Goal: Check status: Check status

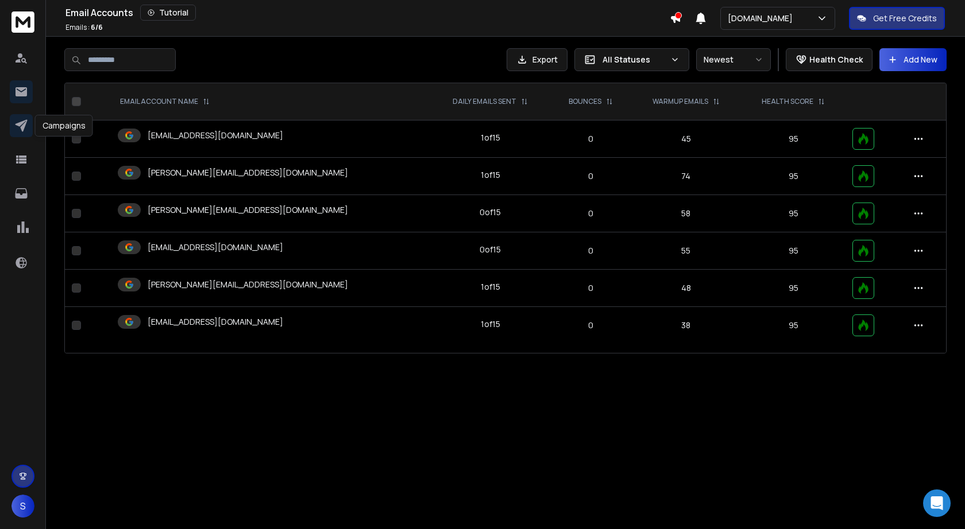
click at [26, 131] on icon at bounding box center [21, 126] width 14 height 14
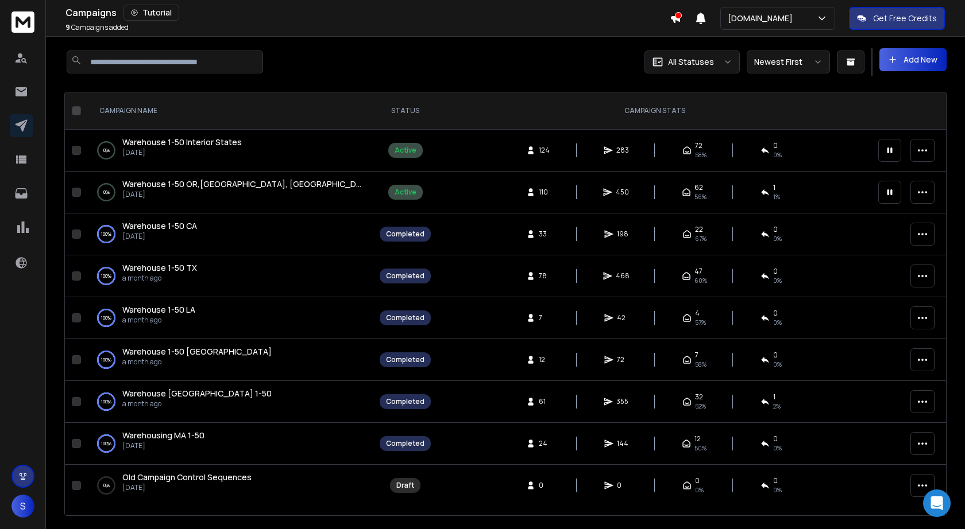
click at [218, 142] on span "Warehouse 1-50 Interior States" at bounding box center [181, 142] width 119 height 11
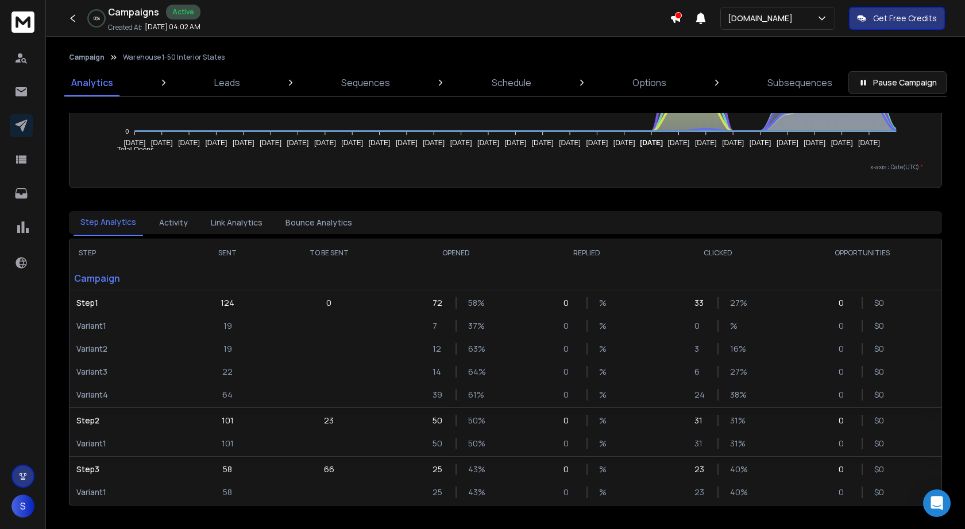
scroll to position [346, 0]
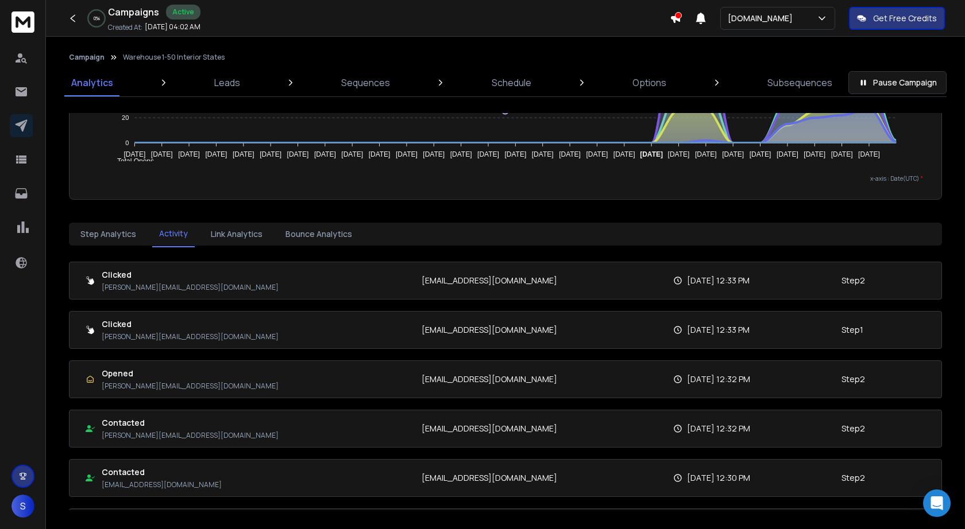
click at [167, 231] on button "Activity" at bounding box center [173, 234] width 42 height 26
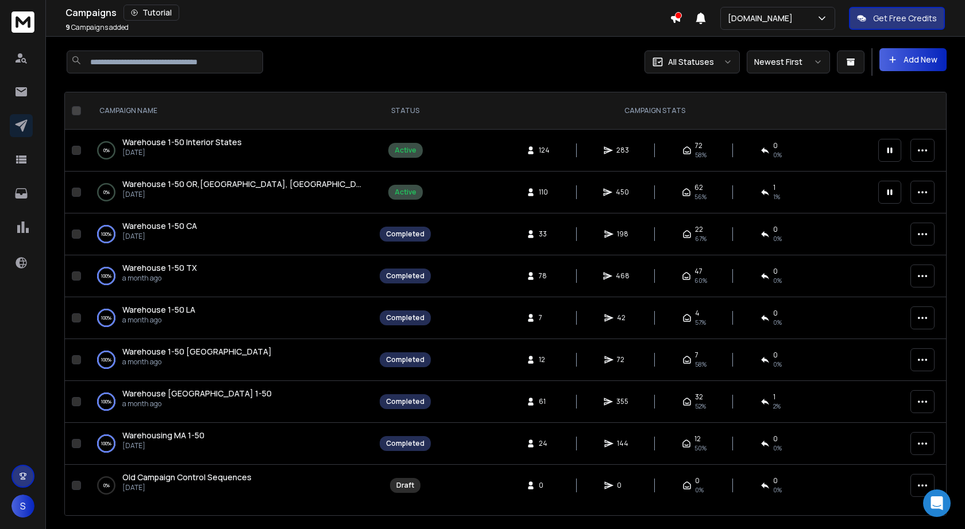
click at [229, 186] on span "Warehouse 1-50 OR,[GEOGRAPHIC_DATA], [GEOGRAPHIC_DATA], [GEOGRAPHIC_DATA],[GEOG…" at bounding box center [469, 184] width 694 height 11
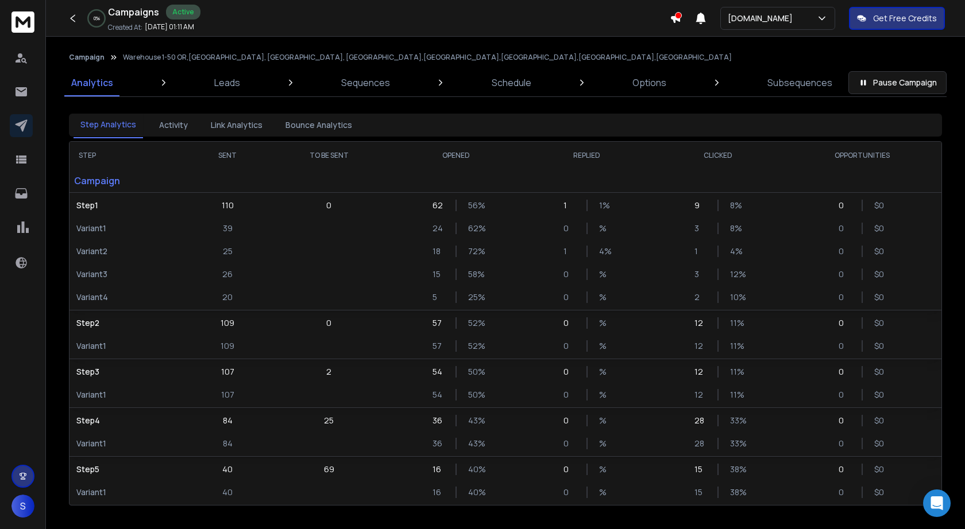
click at [179, 123] on button "Activity" at bounding box center [173, 125] width 42 height 25
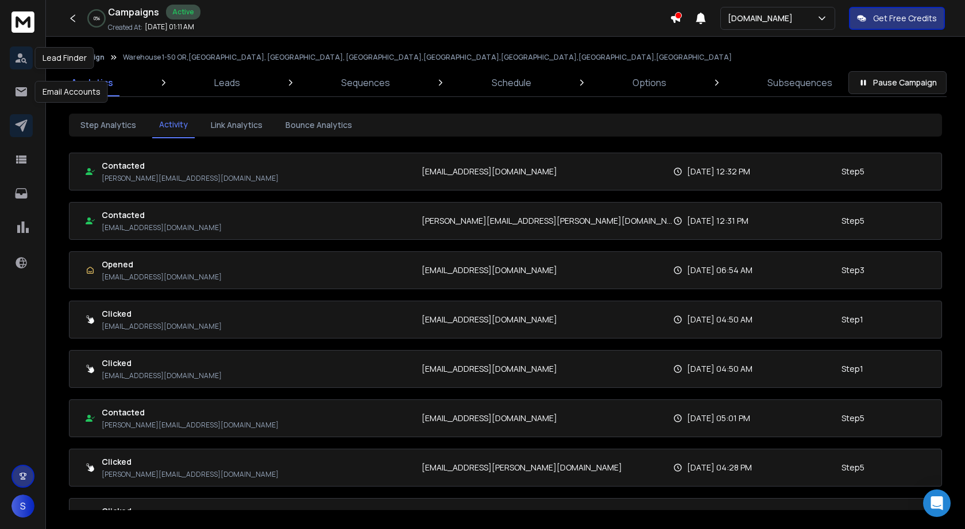
click at [22, 61] on icon at bounding box center [21, 61] width 11 height 6
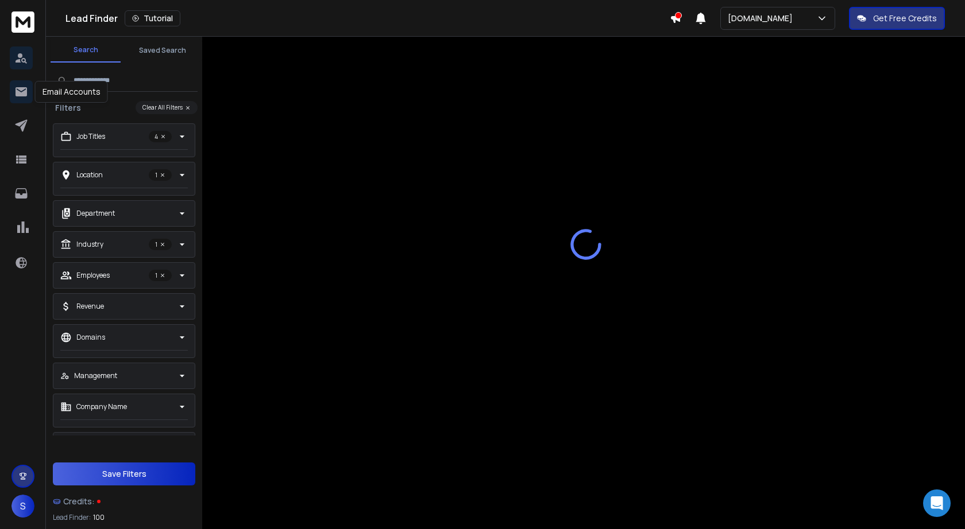
click at [27, 97] on icon at bounding box center [21, 92] width 14 height 14
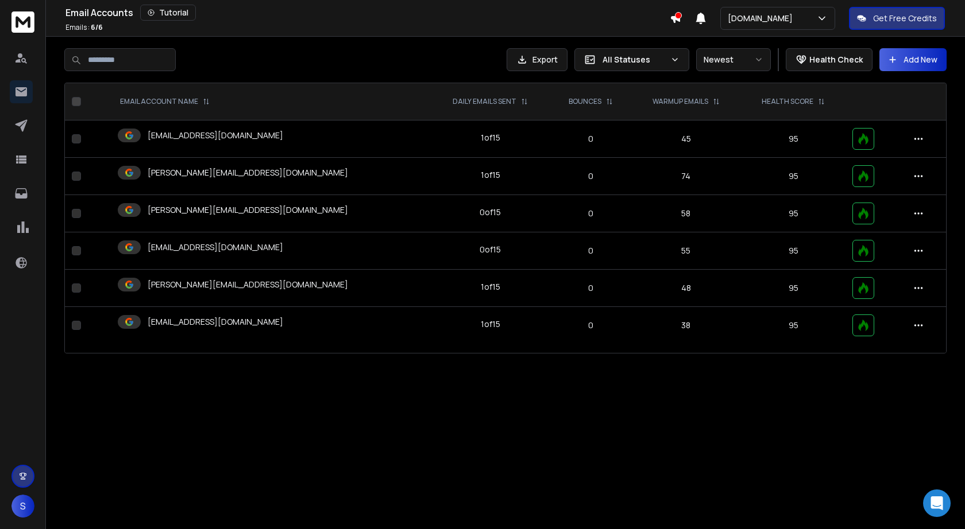
click at [432, 24] on div "Emails : 6 / 6" at bounding box center [367, 27] width 604 height 9
